Goal: Task Accomplishment & Management: Use online tool/utility

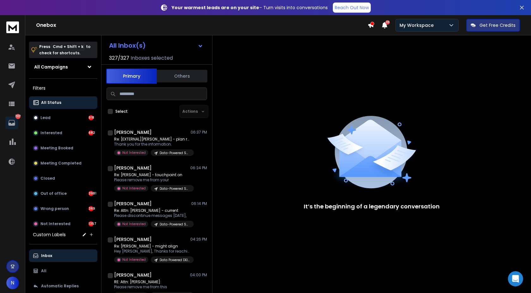
click at [418, 30] on button "My Workspace" at bounding box center [427, 25] width 63 height 13
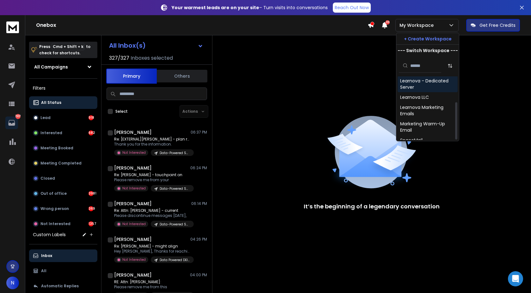
scroll to position [43, 0]
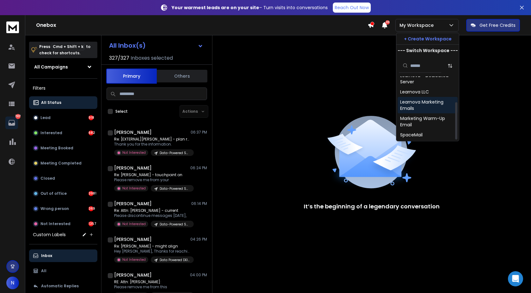
click at [418, 106] on div "Learnova Marketing Emails" at bounding box center [427, 105] width 55 height 13
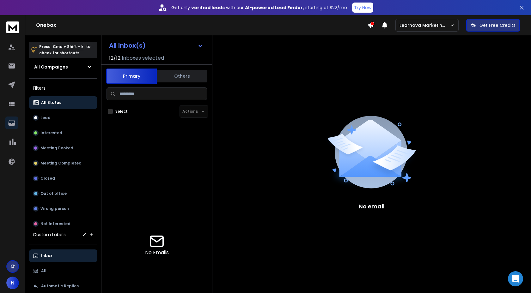
click at [178, 77] on button "Others" at bounding box center [182, 76] width 51 height 14
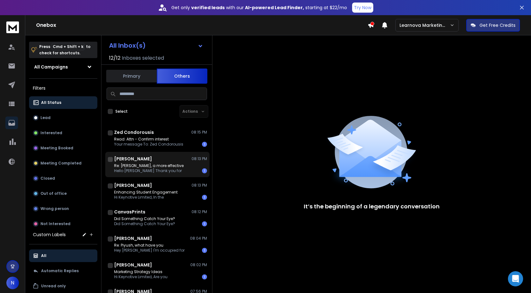
click at [164, 173] on p "Hello Nora Thank you for" at bounding box center [149, 171] width 70 height 5
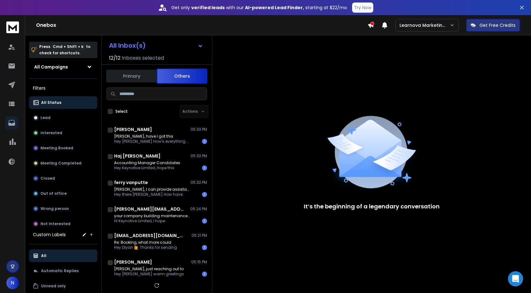
scroll to position [1184, 0]
